Goal: Task Accomplishment & Management: Use online tool/utility

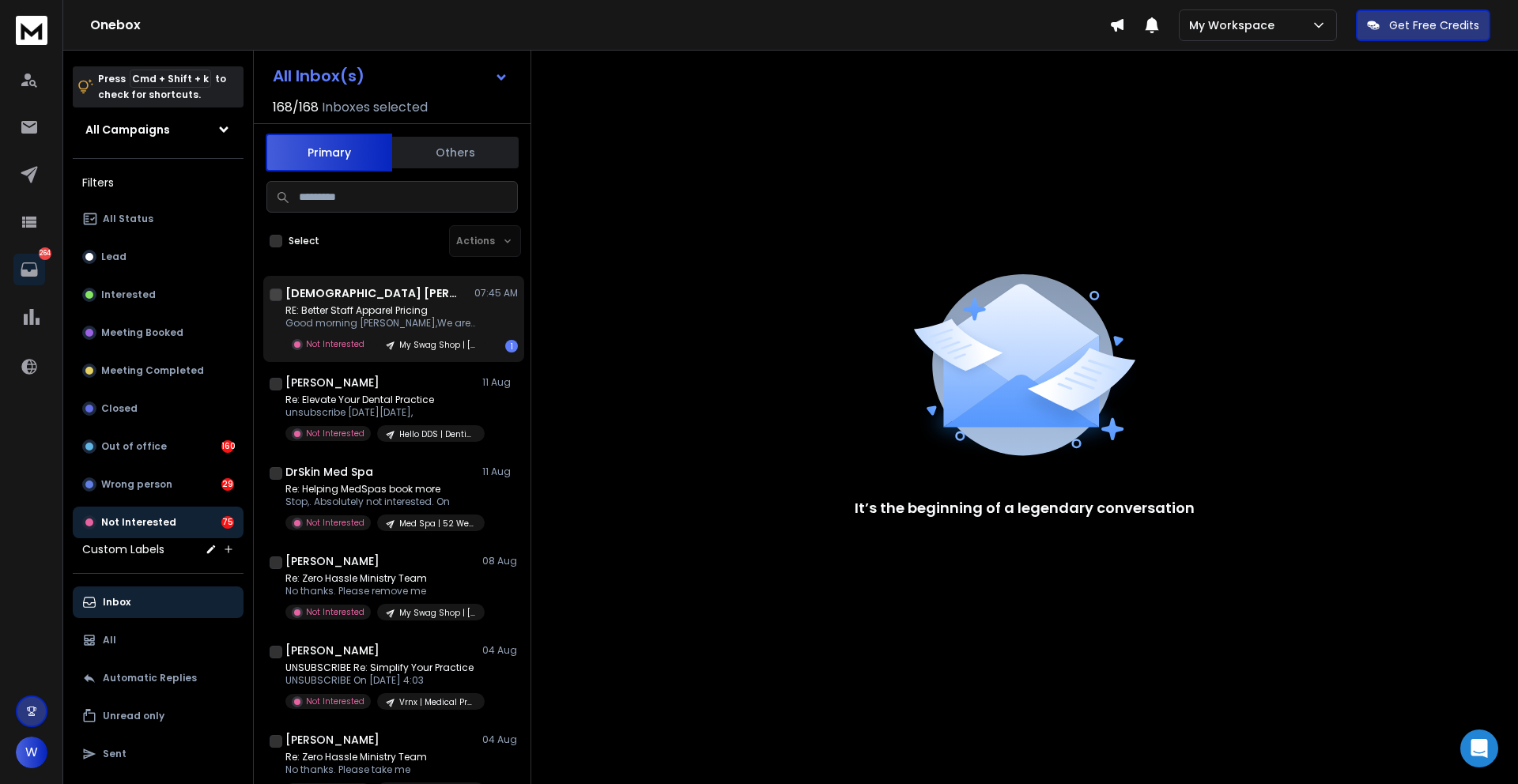
drag, startPoint x: 315, startPoint y: 325, endPoint x: 349, endPoint y: 349, distance: 41.6
click at [315, 325] on p "Good morning [PERSON_NAME],We are a" at bounding box center [380, 323] width 190 height 12
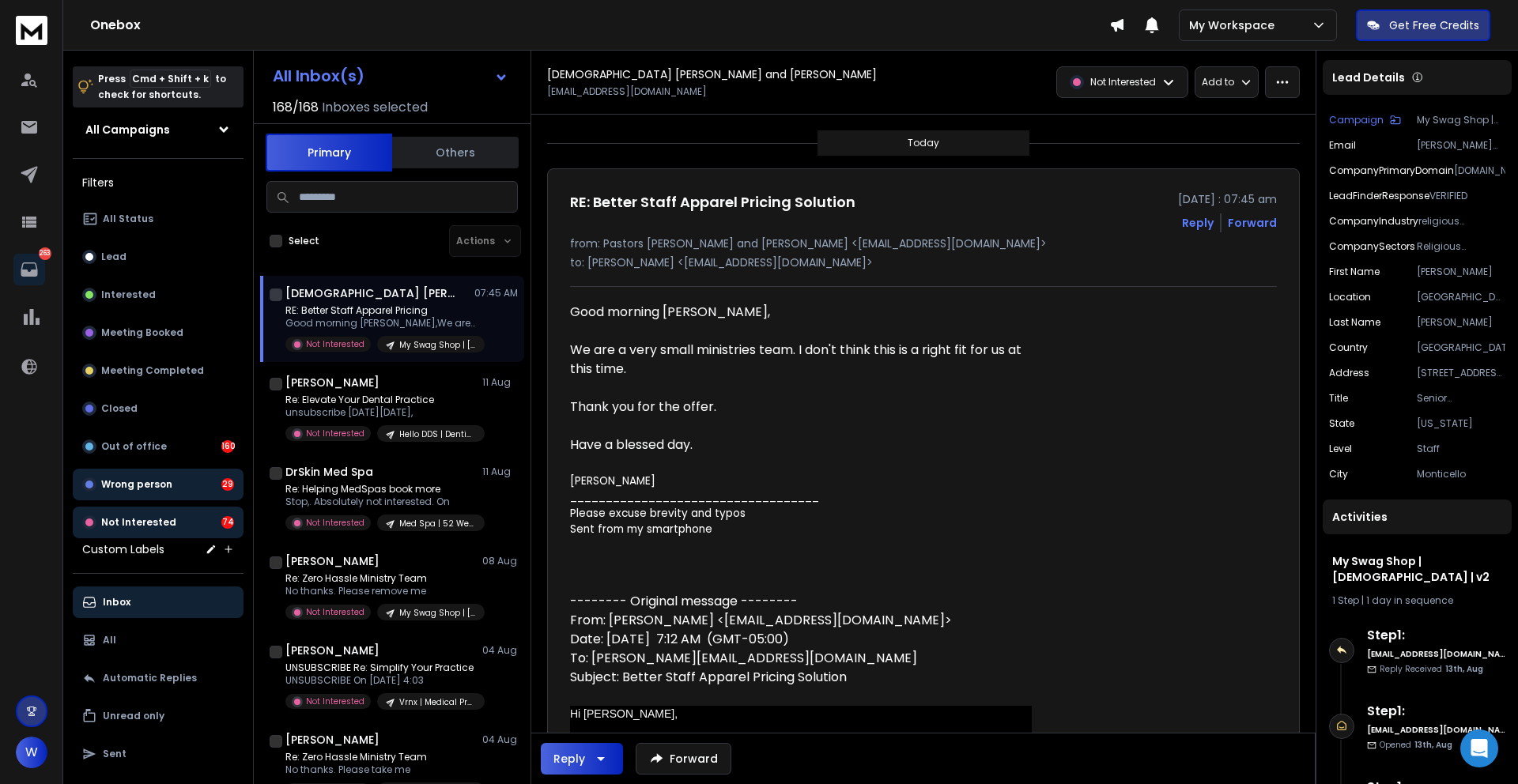
click at [170, 481] on button "Wrong person 29" at bounding box center [158, 485] width 171 height 32
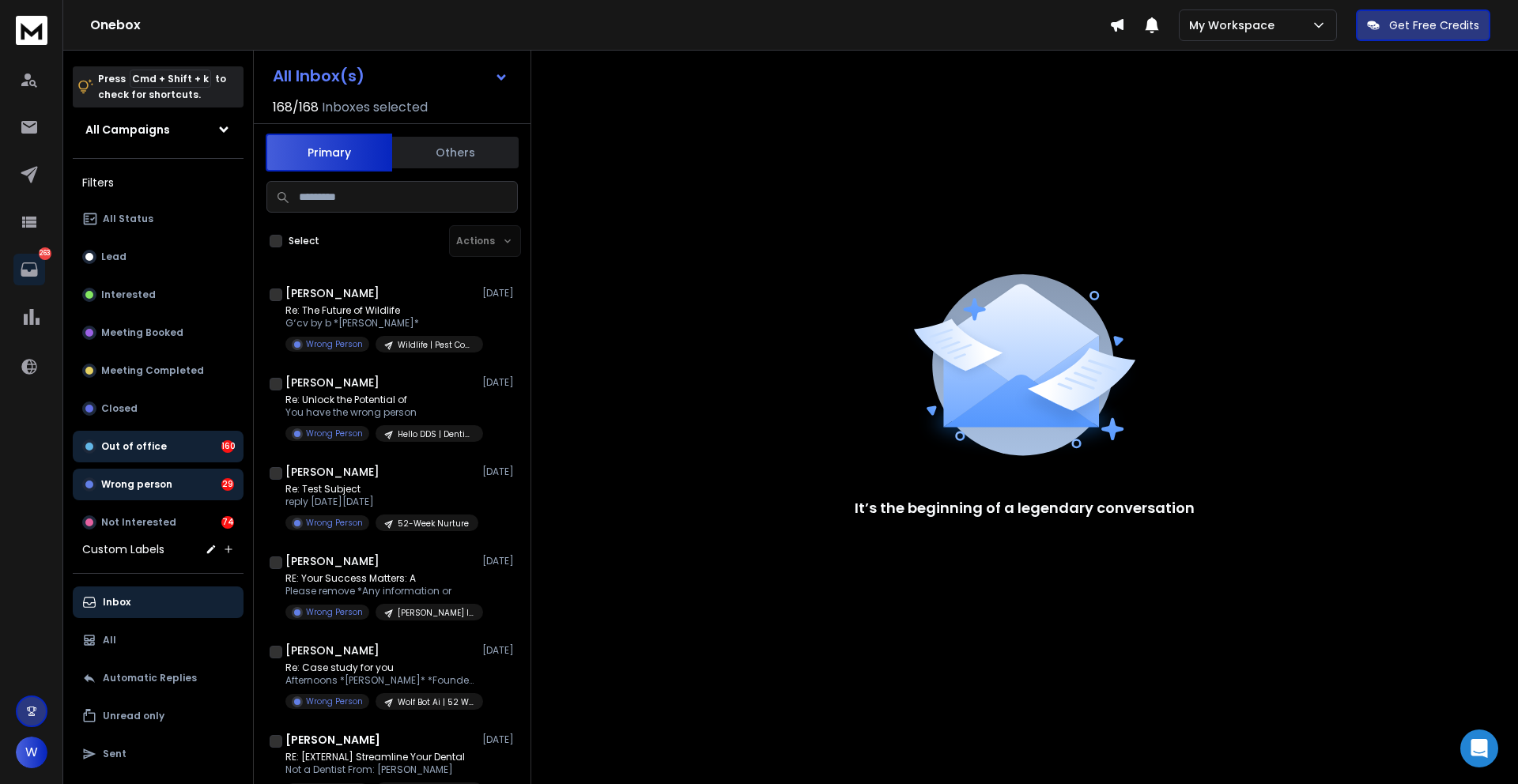
click at [168, 451] on button "Out of office 160" at bounding box center [158, 447] width 171 height 32
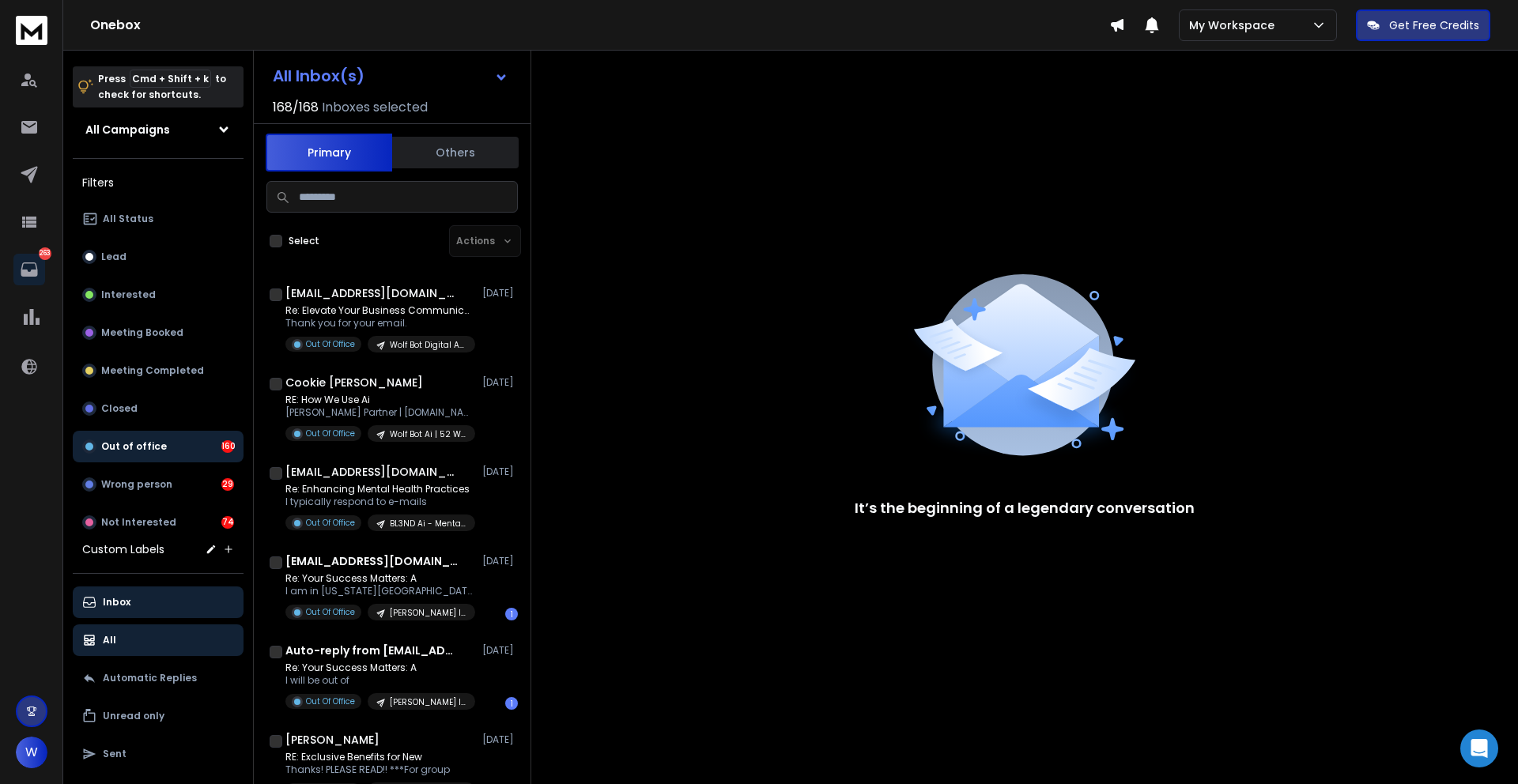
click at [137, 630] on button "All" at bounding box center [158, 641] width 171 height 32
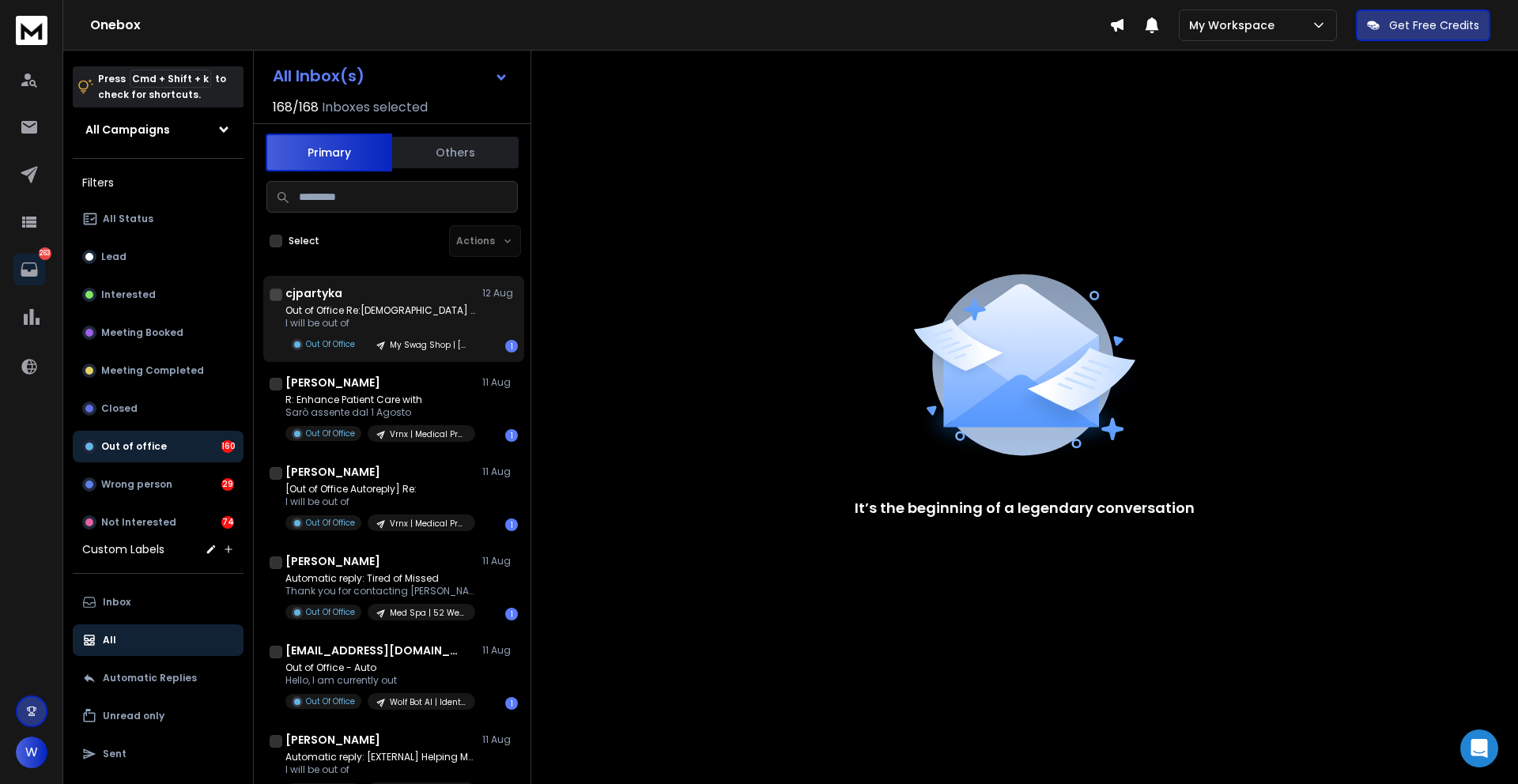
click at [386, 320] on p "I will be out of" at bounding box center [380, 323] width 190 height 12
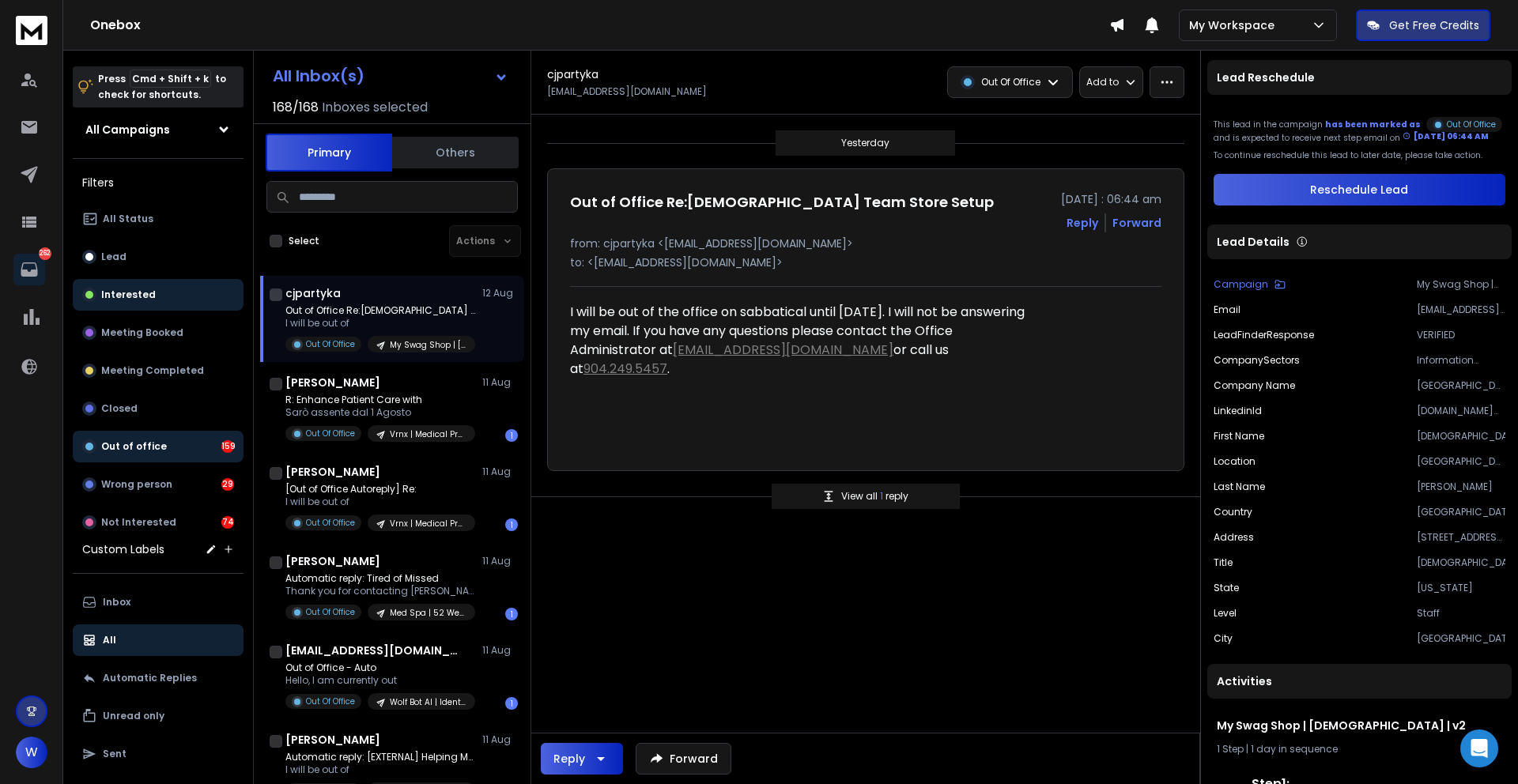
click at [165, 294] on button "Interested" at bounding box center [158, 295] width 171 height 32
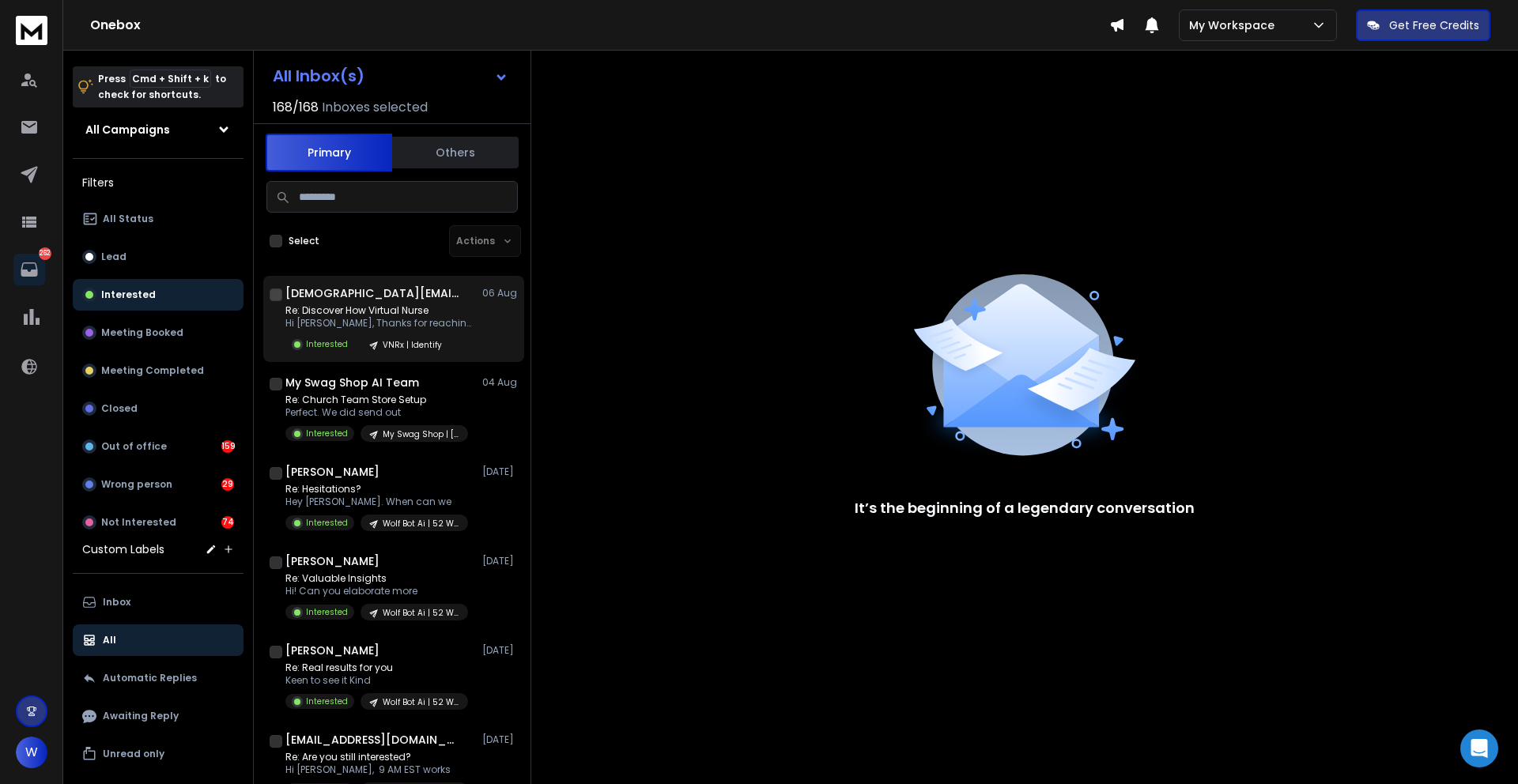
click at [402, 317] on p "Hi [PERSON_NAME], Thanks for reaching out!" at bounding box center [380, 323] width 190 height 12
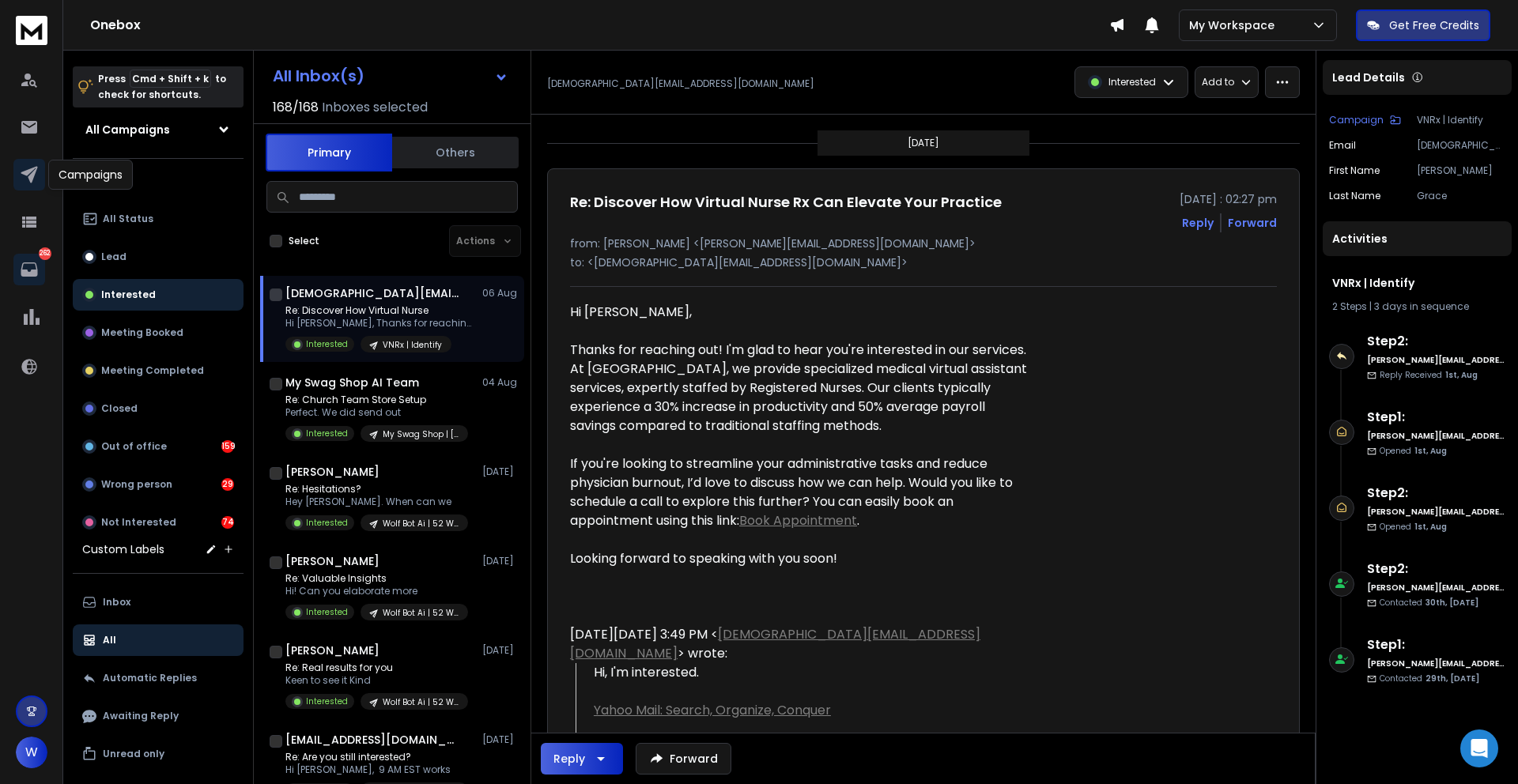
click at [35, 165] on icon at bounding box center [29, 175] width 19 height 19
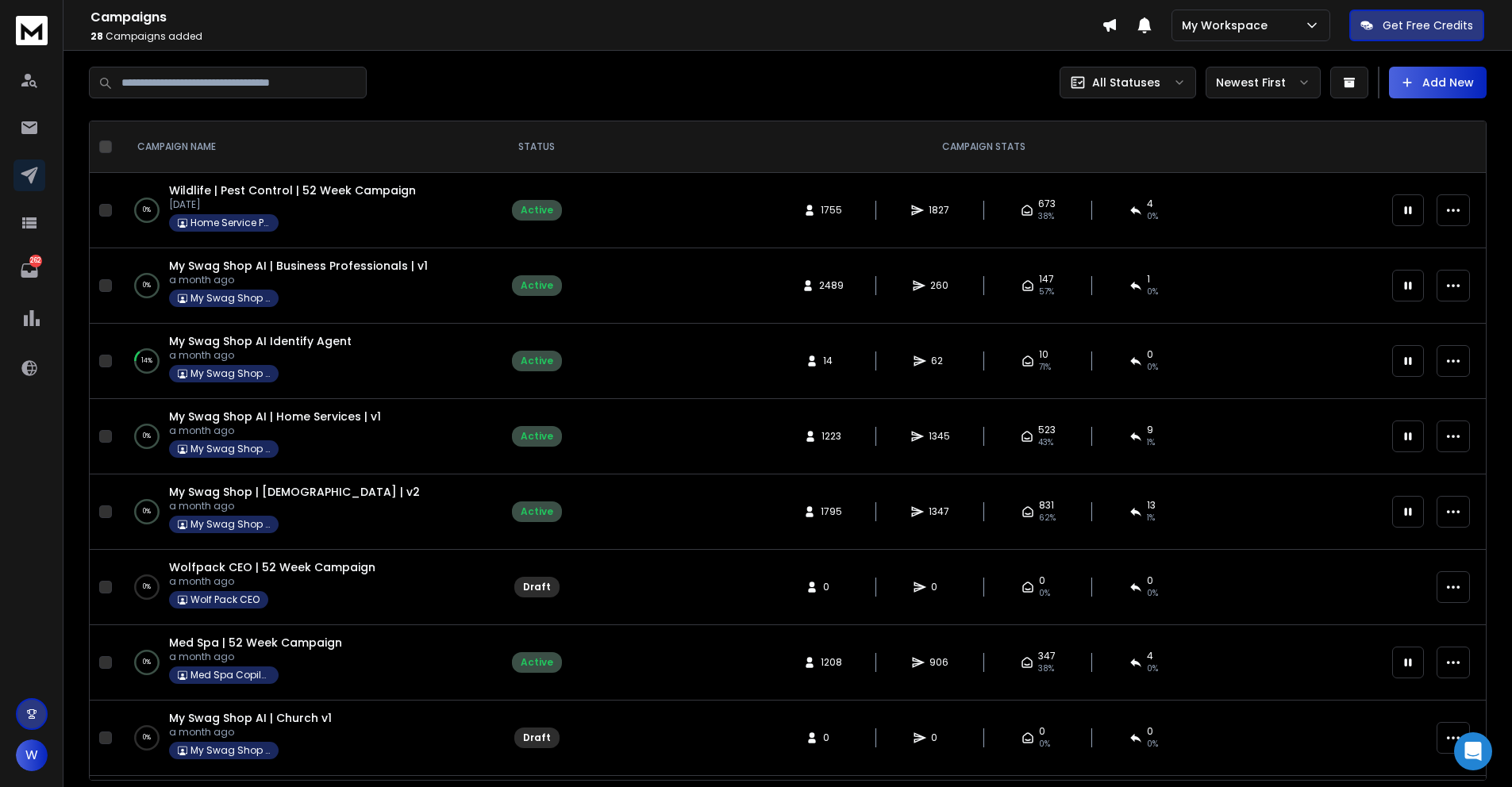
click at [316, 563] on span "Wolfpack CEO | 52 Week Campaign" at bounding box center [272, 567] width 207 height 16
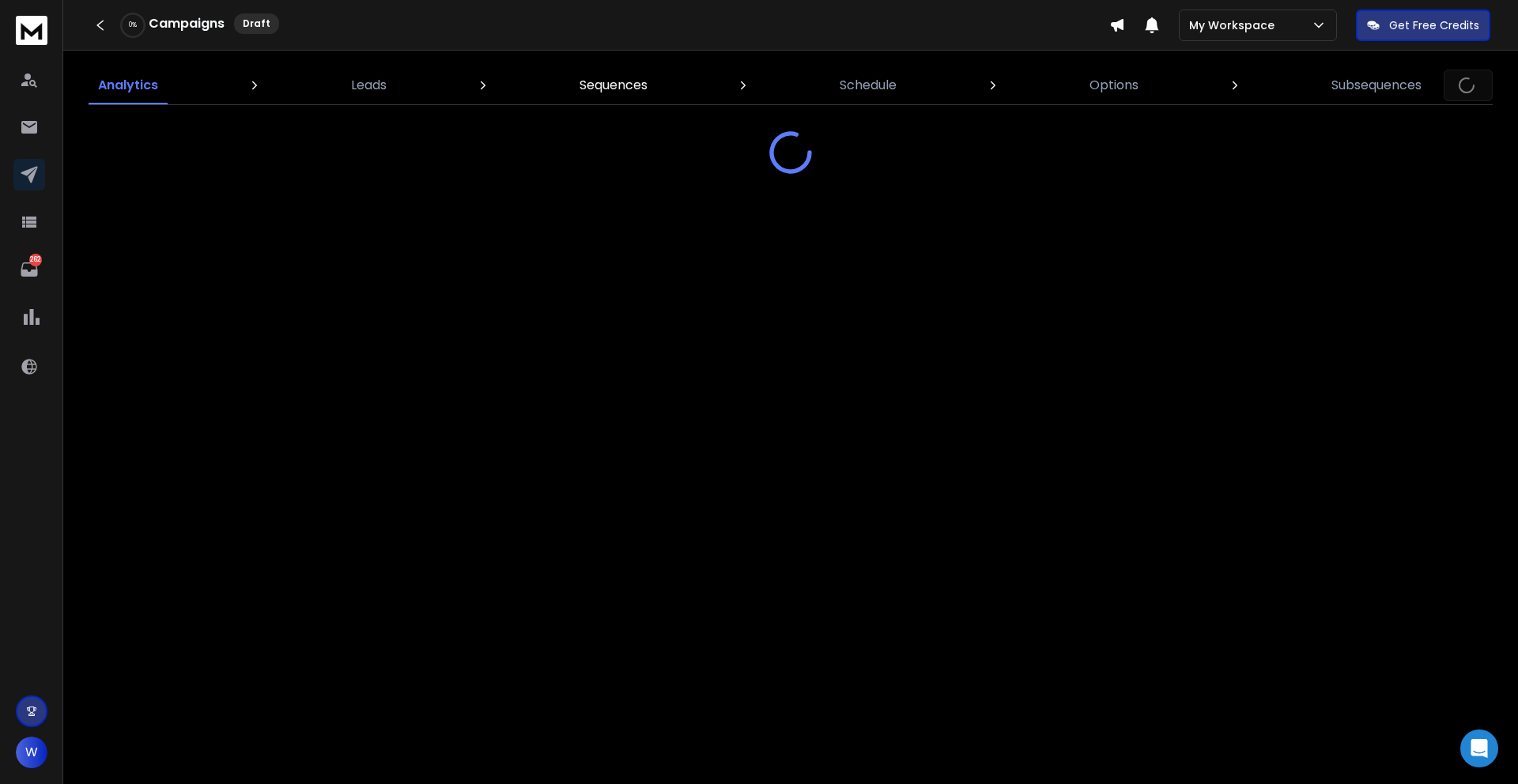
click at [616, 94] on p "Sequences" at bounding box center [613, 85] width 68 height 19
